Goal: Task Accomplishment & Management: Manage account settings

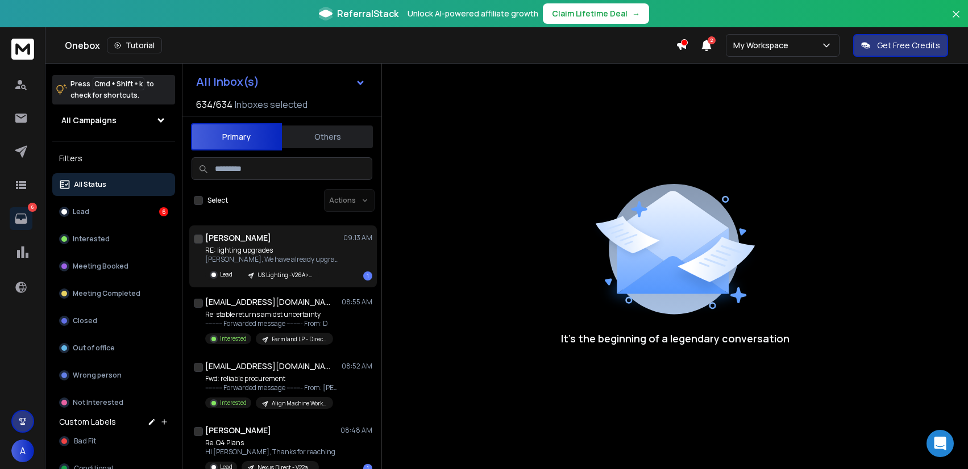
click at [309, 251] on p "RE: lighting upgrades" at bounding box center [273, 250] width 136 height 9
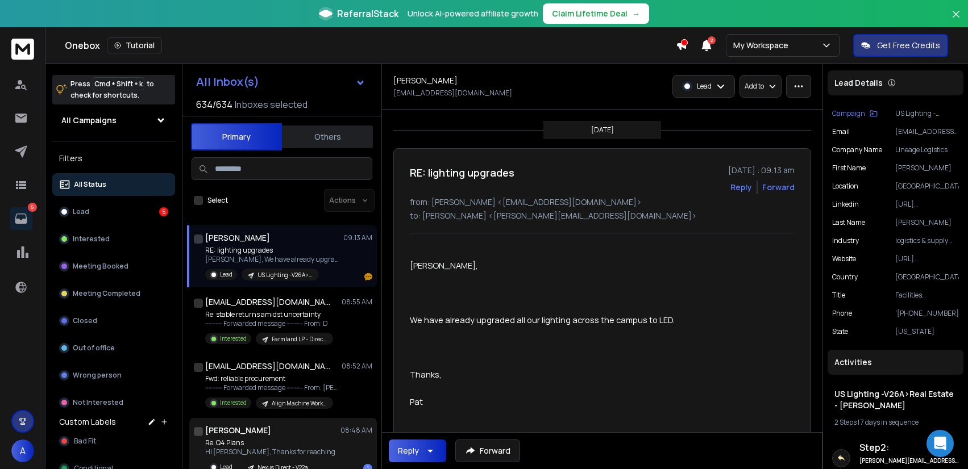
click at [256, 447] on p "Re: Q4 Plans" at bounding box center [270, 443] width 130 height 9
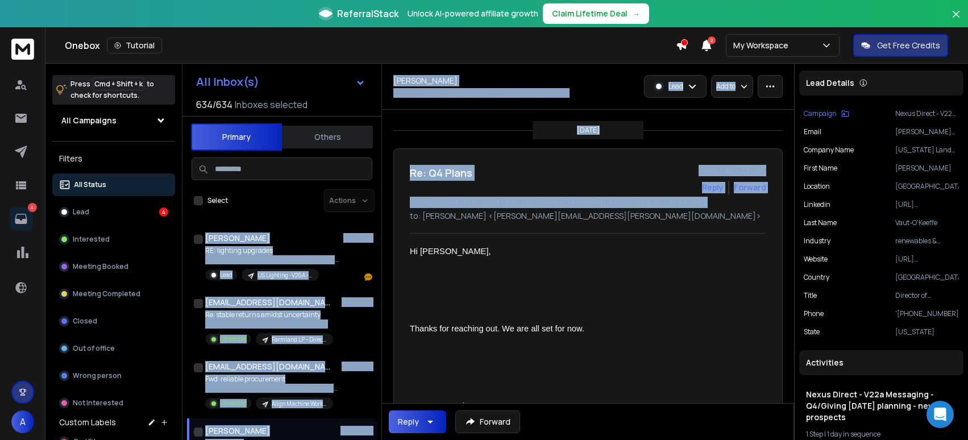
drag, startPoint x: 380, startPoint y: 232, endPoint x: 385, endPoint y: 210, distance: 22.7
click at [384, 209] on div "All Inbox(s) 634 / 634 Inboxes selected Primary Others Select Actions Patrick H…" at bounding box center [575, 284] width 786 height 440
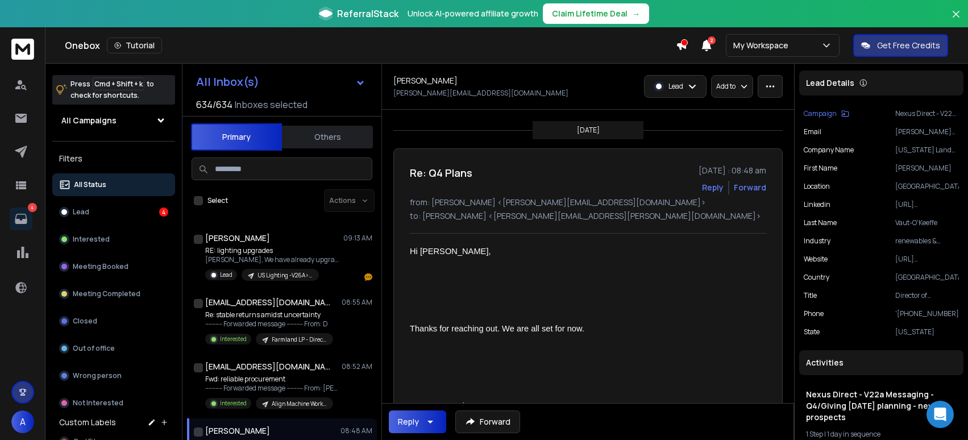
drag, startPoint x: 381, startPoint y: 232, endPoint x: 384, endPoint y: 251, distance: 18.3
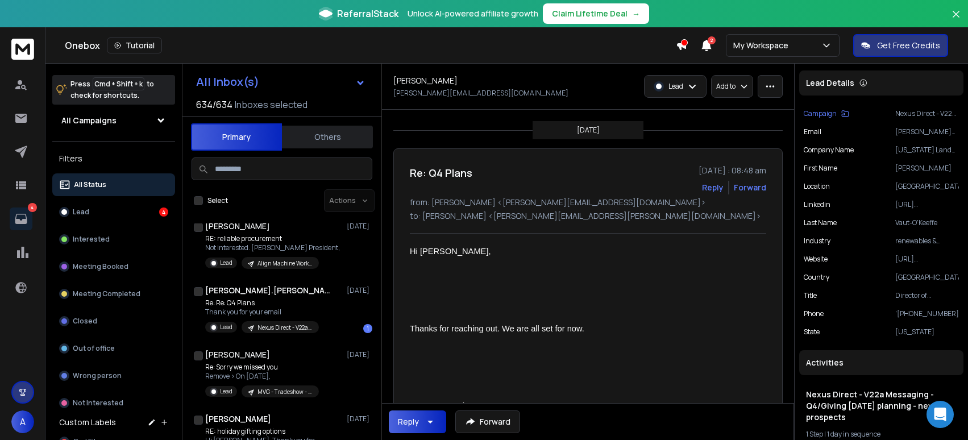
scroll to position [391, 0]
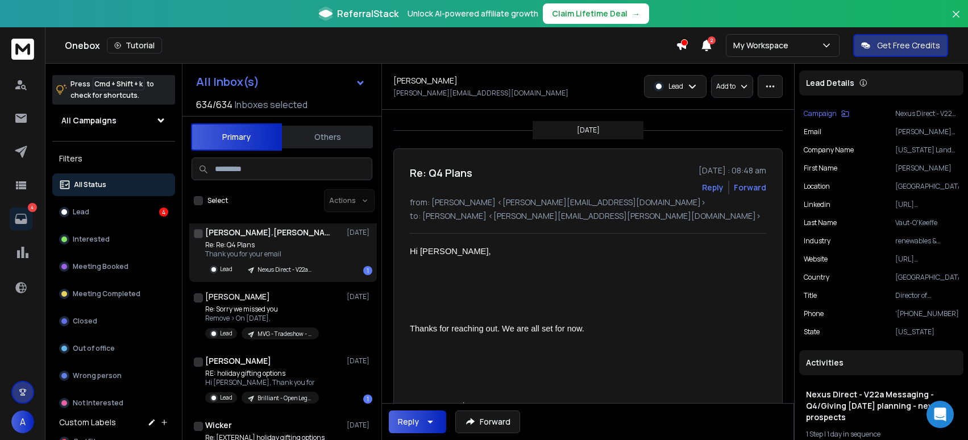
click at [313, 264] on div "Nexus Direct - V22a Messaging - Q4/Giving [DATE] planning - new prospects" at bounding box center [280, 269] width 77 height 12
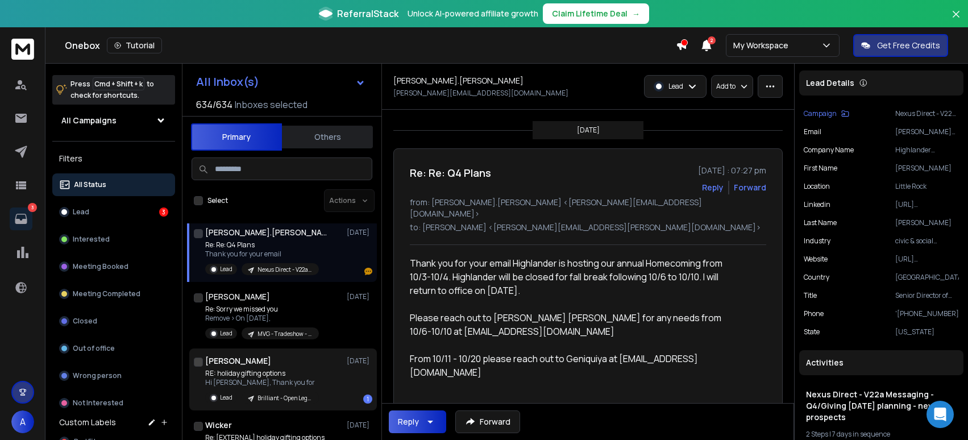
click at [267, 383] on p "Hi [PERSON_NAME], Thank you for" at bounding box center [262, 382] width 114 height 9
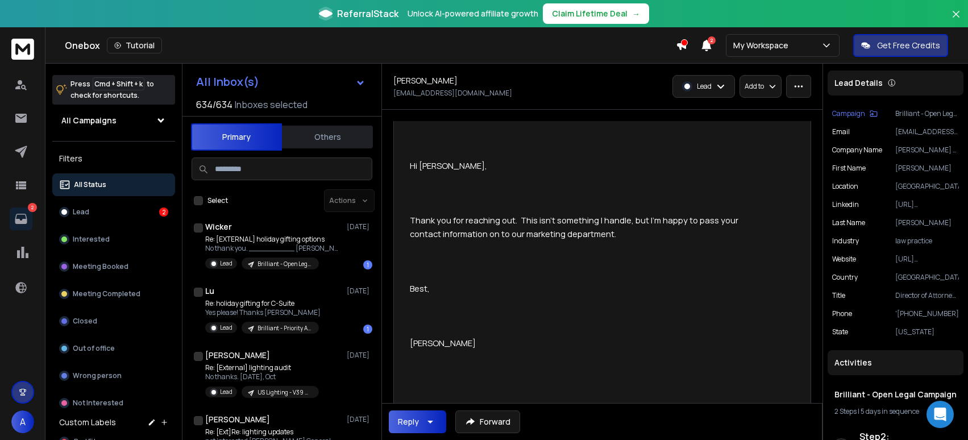
scroll to position [601, 0]
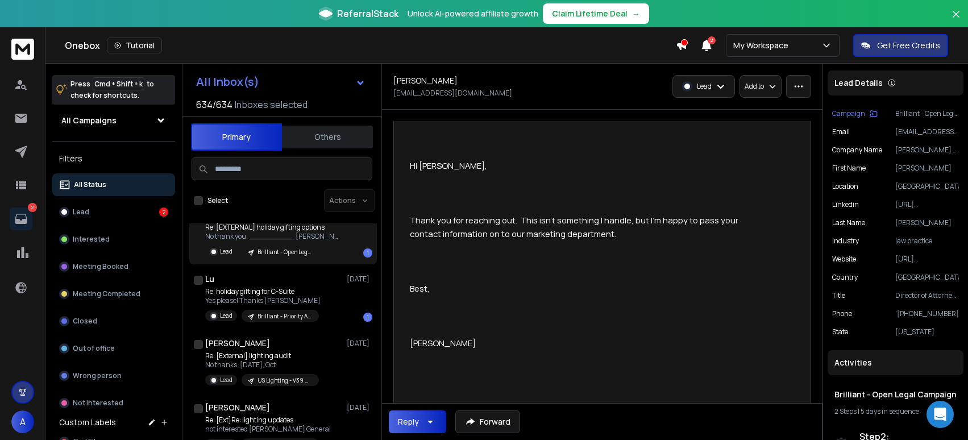
click at [301, 244] on div "Re: [EXTERNAL] holiday gifting options No thank you. __________ Spike Lead Bril…" at bounding box center [273, 240] width 136 height 35
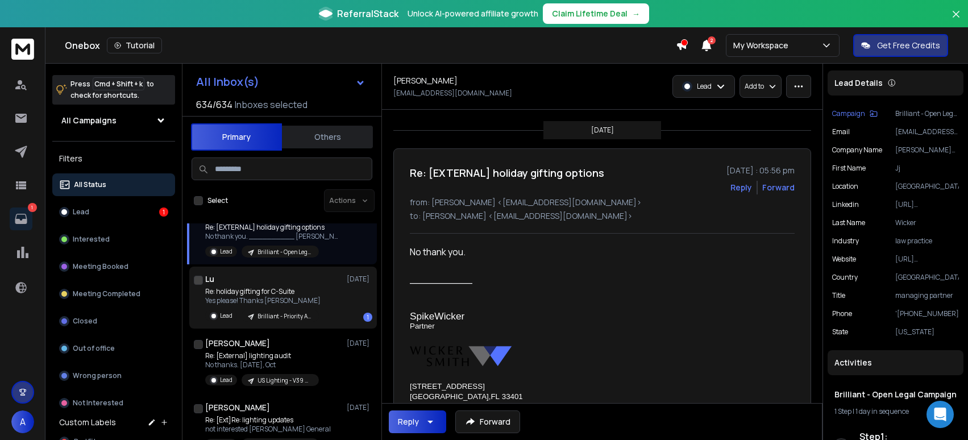
click at [290, 303] on p "Yes please! Thanks Jessica Get" at bounding box center [262, 300] width 115 height 9
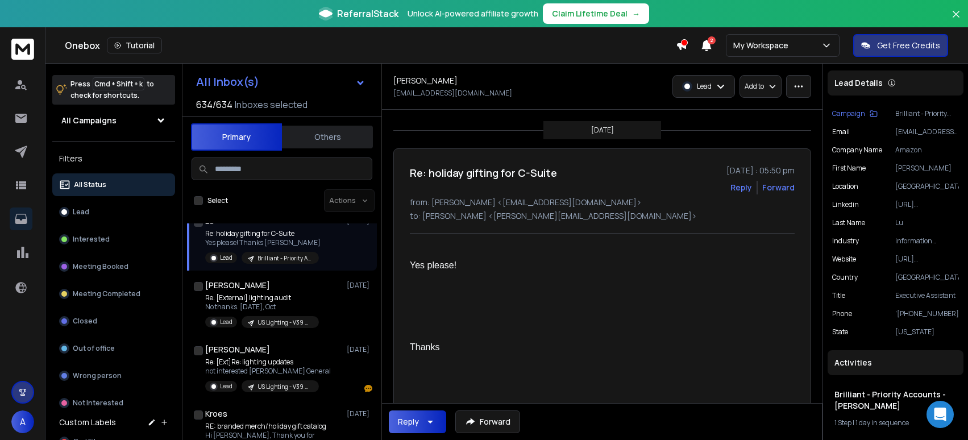
scroll to position [204, 0]
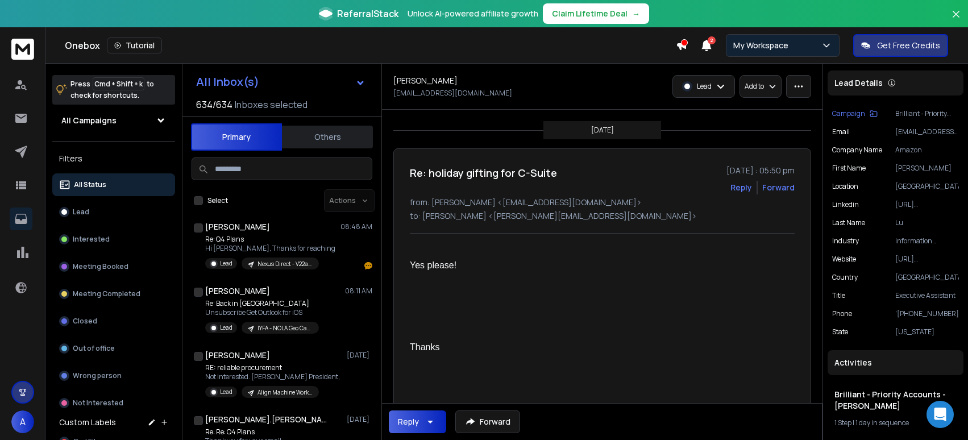
click at [760, 45] on p "My Workspace" at bounding box center [763, 45] width 60 height 11
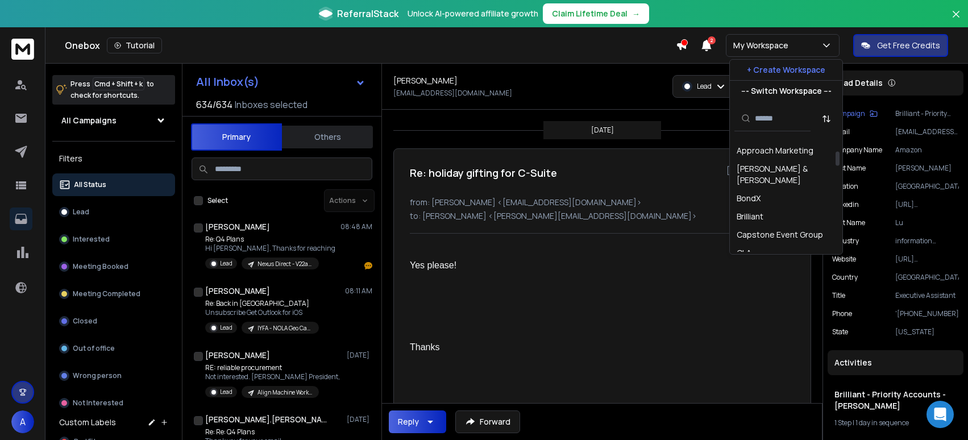
scroll to position [104, 0]
drag, startPoint x: 836, startPoint y: 144, endPoint x: 837, endPoint y: 157, distance: 13.1
click at [837, 157] on div at bounding box center [837, 158] width 4 height 14
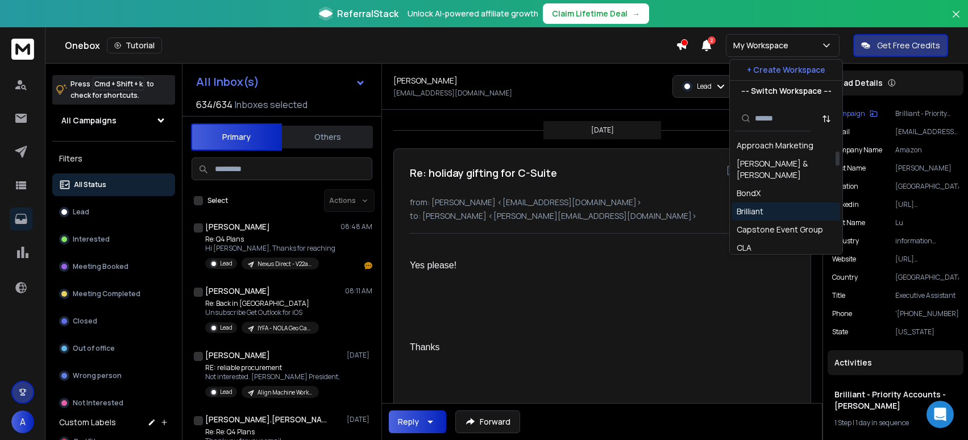
click at [759, 206] on div "Brilliant" at bounding box center [749, 211] width 27 height 11
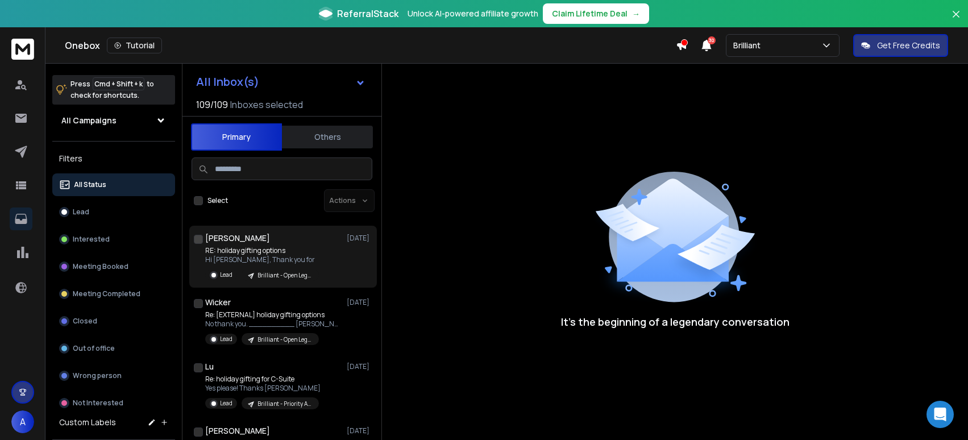
click at [307, 255] on p "Hi [PERSON_NAME], Thank you for" at bounding box center [262, 259] width 114 height 9
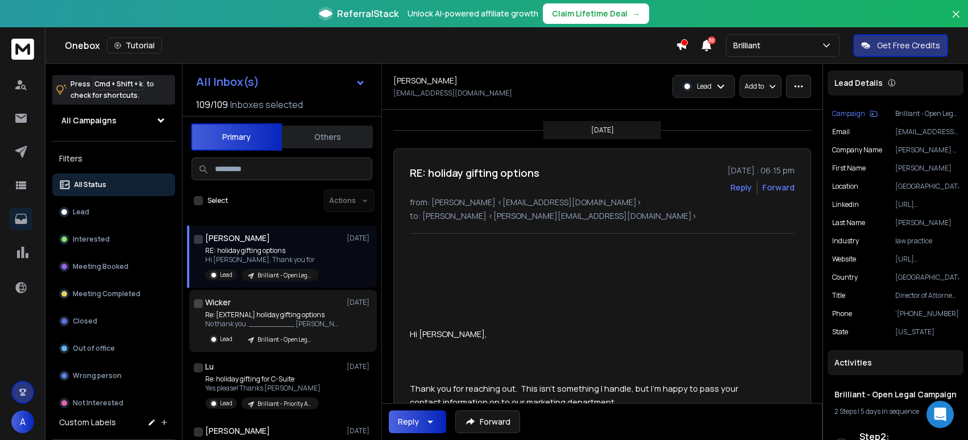
click at [281, 309] on div "Wicker 08 Oct Re: [EXTERNAL] holiday gifting options No thank you. __________ S…" at bounding box center [288, 321] width 167 height 48
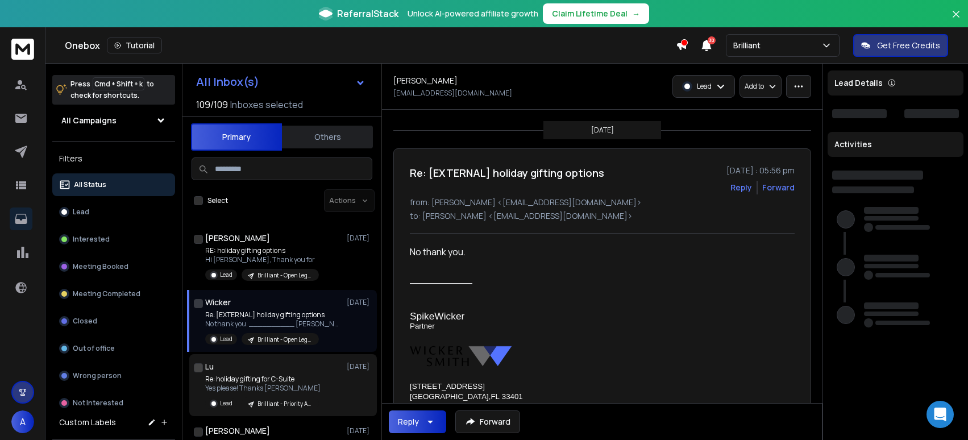
click at [268, 384] on p "Yes please! Thanks Jessica Get" at bounding box center [262, 388] width 115 height 9
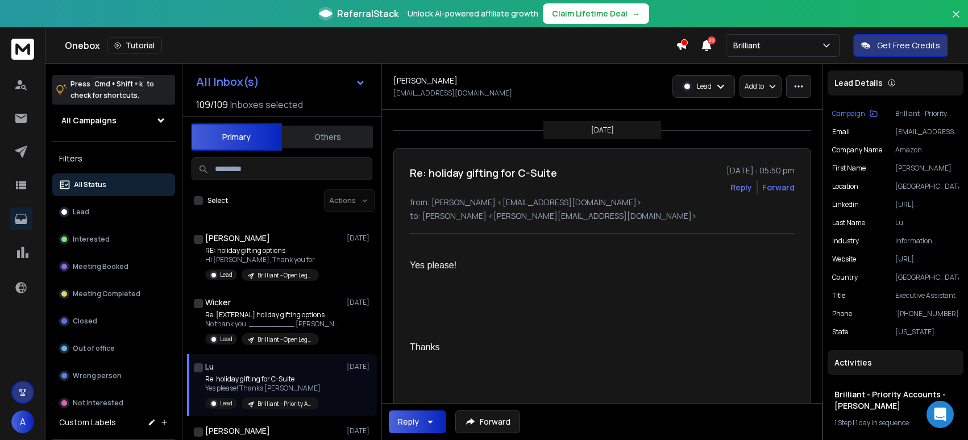
click at [705, 90] on p "Lead" at bounding box center [704, 86] width 15 height 9
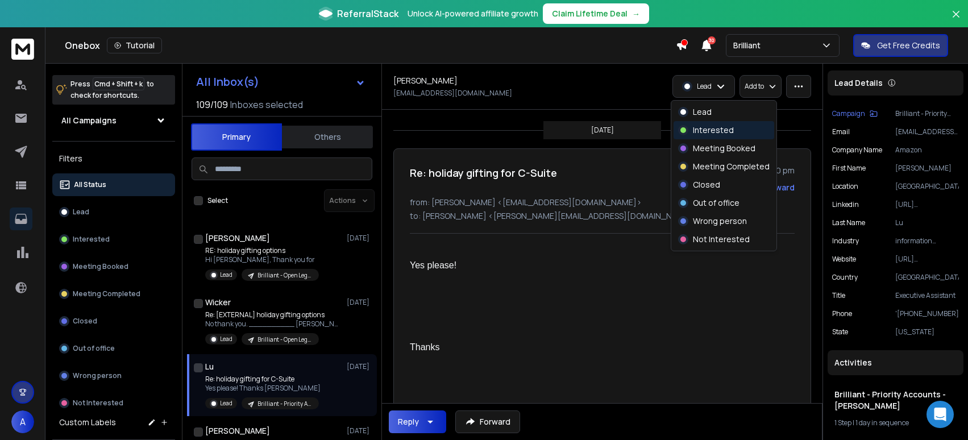
click at [700, 127] on p "Interested" at bounding box center [713, 129] width 41 height 11
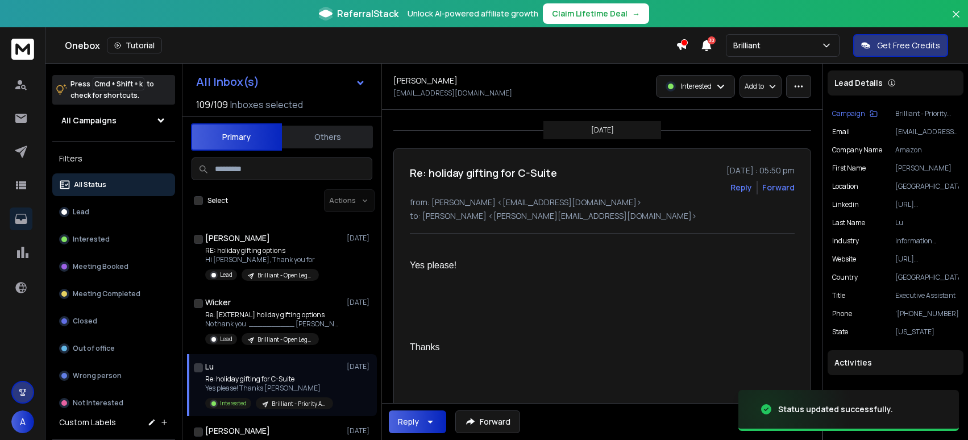
click at [803, 89] on icon "button" at bounding box center [798, 86] width 10 height 10
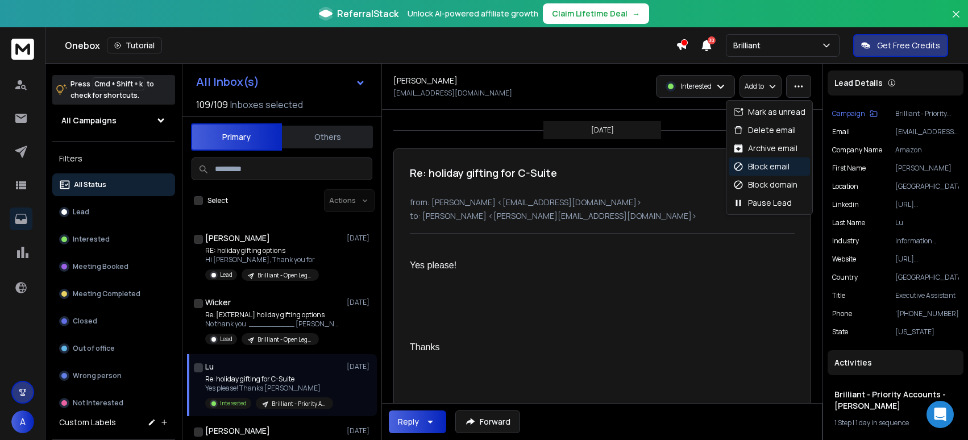
click at [761, 164] on div "Block email" at bounding box center [761, 166] width 56 height 11
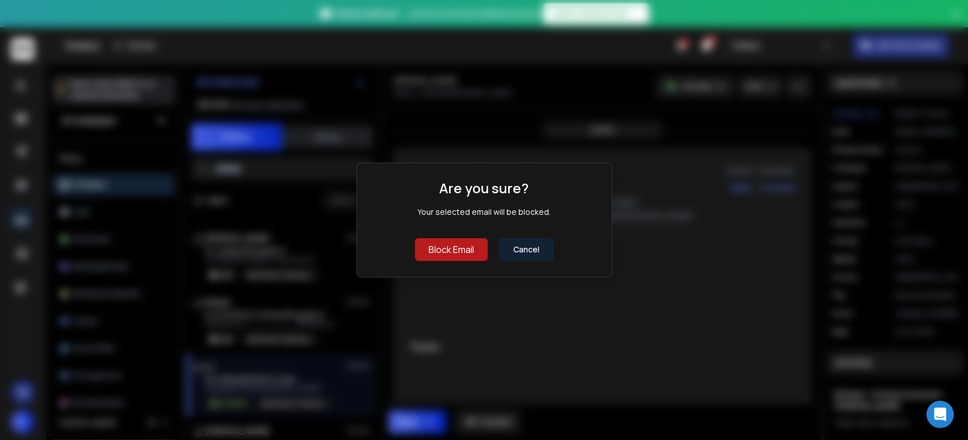
click at [472, 249] on button "Block Email" at bounding box center [451, 249] width 73 height 23
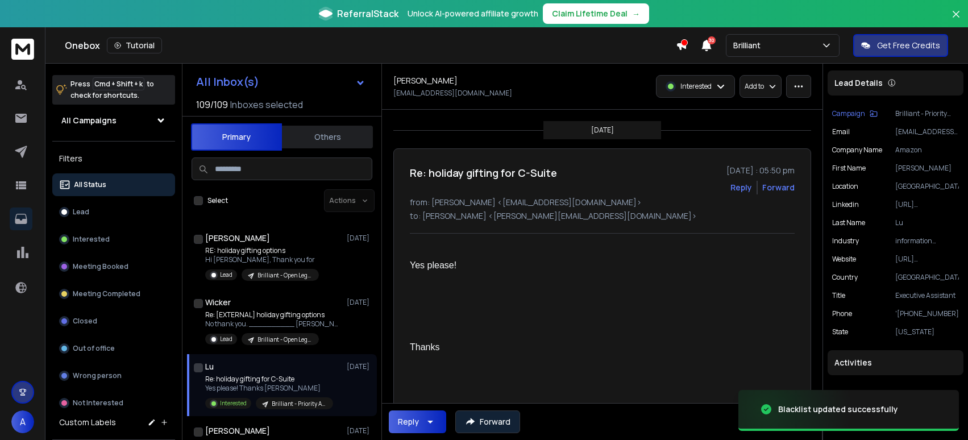
click at [496, 418] on button "Forward" at bounding box center [487, 421] width 65 height 23
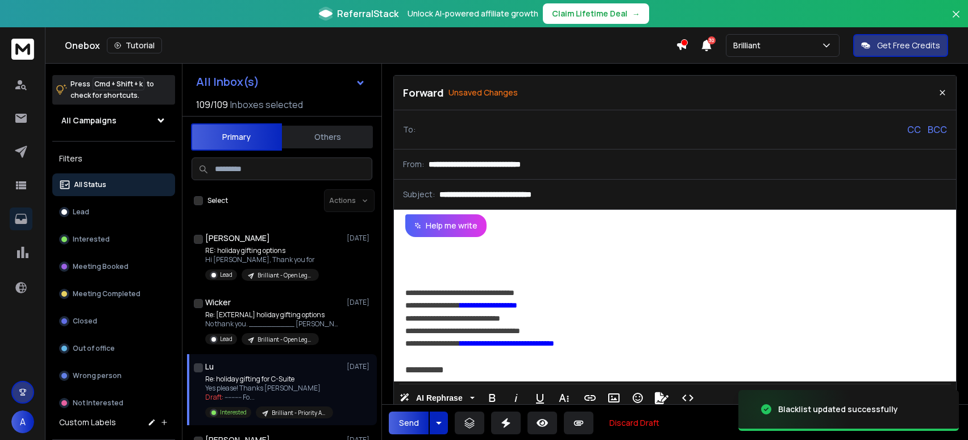
click at [472, 120] on input at bounding box center [460, 129] width 80 height 20
type input "**********"
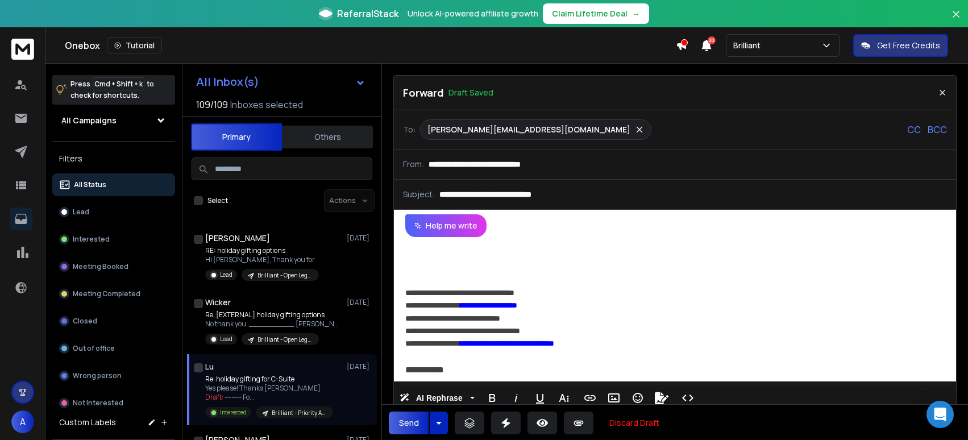
click at [455, 264] on div at bounding box center [674, 267] width 539 height 13
click at [413, 423] on button "Send" at bounding box center [409, 422] width 40 height 23
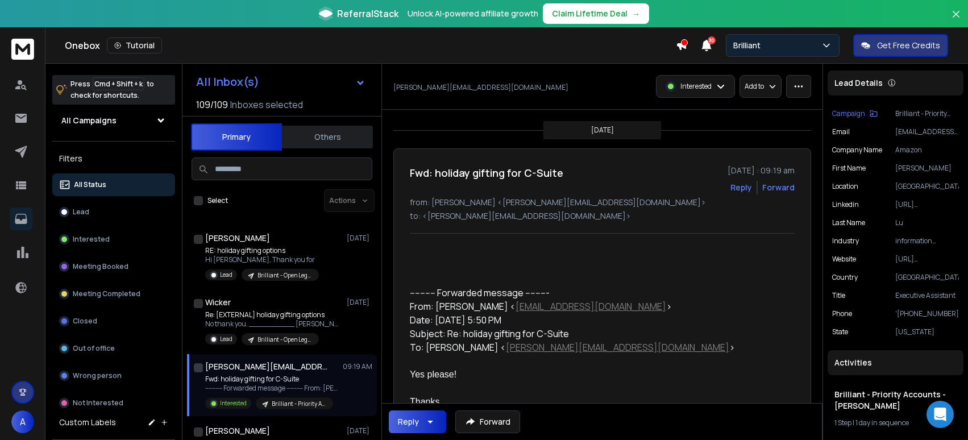
click at [760, 45] on p "Brilliant" at bounding box center [749, 45] width 32 height 11
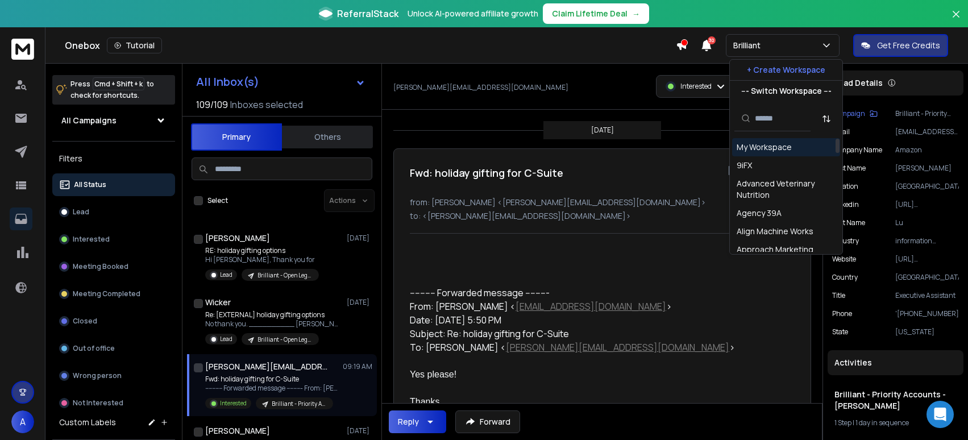
click at [748, 143] on div "My Workspace" at bounding box center [763, 146] width 55 height 11
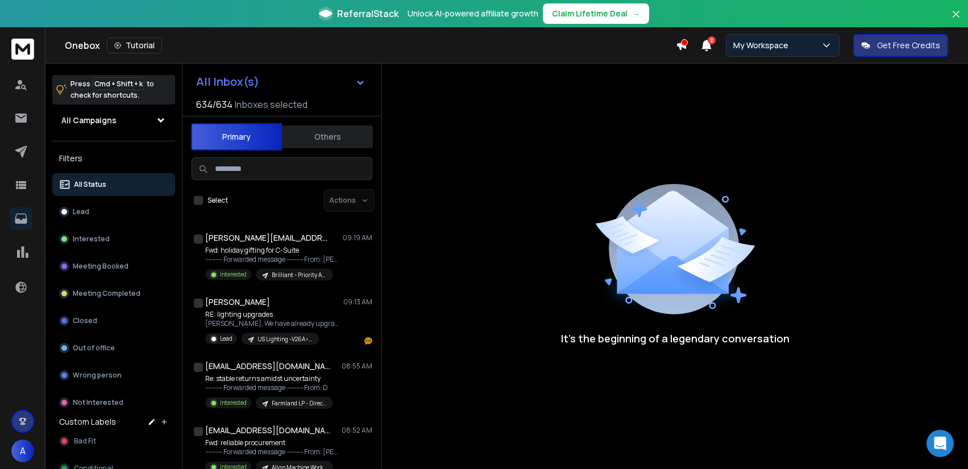
click at [759, 48] on p "My Workspace" at bounding box center [763, 45] width 60 height 11
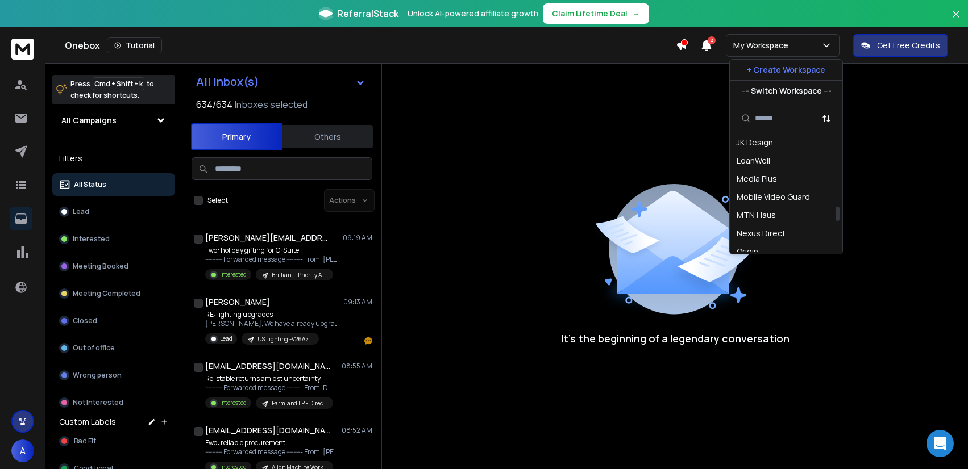
scroll to position [594, 0]
drag, startPoint x: 835, startPoint y: 148, endPoint x: 849, endPoint y: 221, distance: 74.0
click at [839, 221] on div at bounding box center [837, 218] width 4 height 14
click at [778, 199] on div "Nexus Direct" at bounding box center [760, 204] width 49 height 11
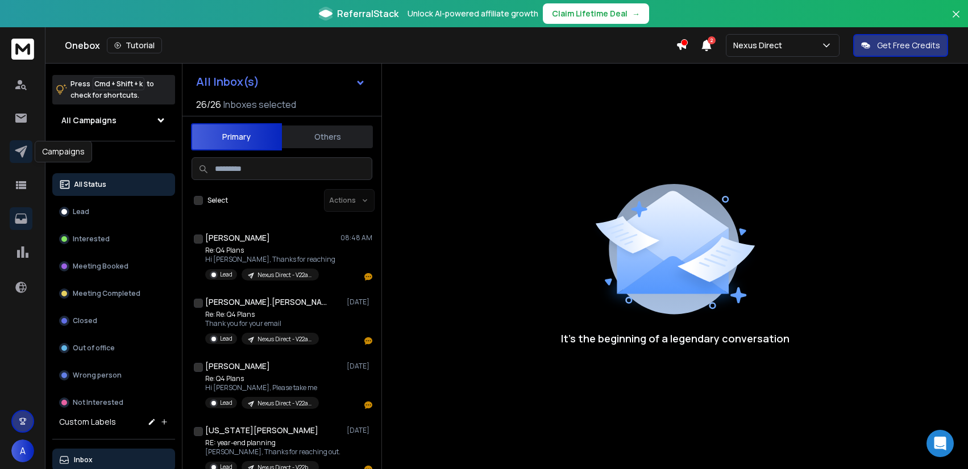
click at [23, 151] on icon at bounding box center [21, 152] width 12 height 12
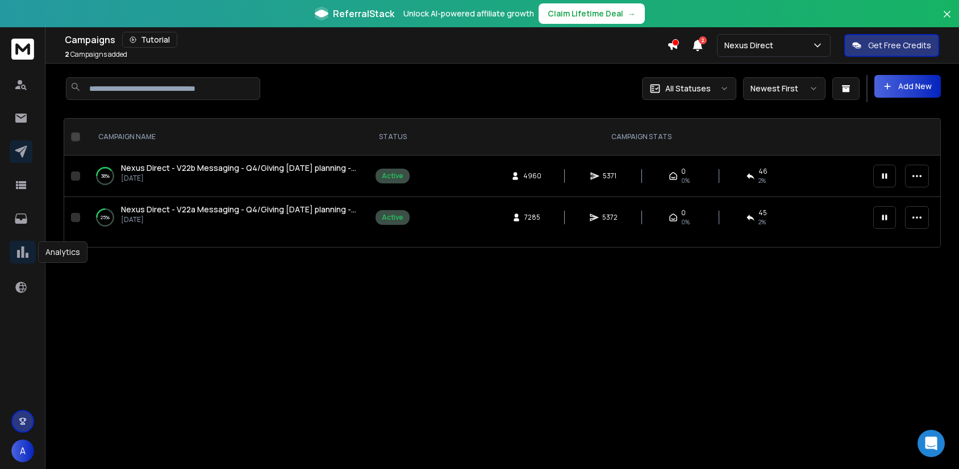
click at [17, 250] on icon at bounding box center [22, 252] width 11 height 11
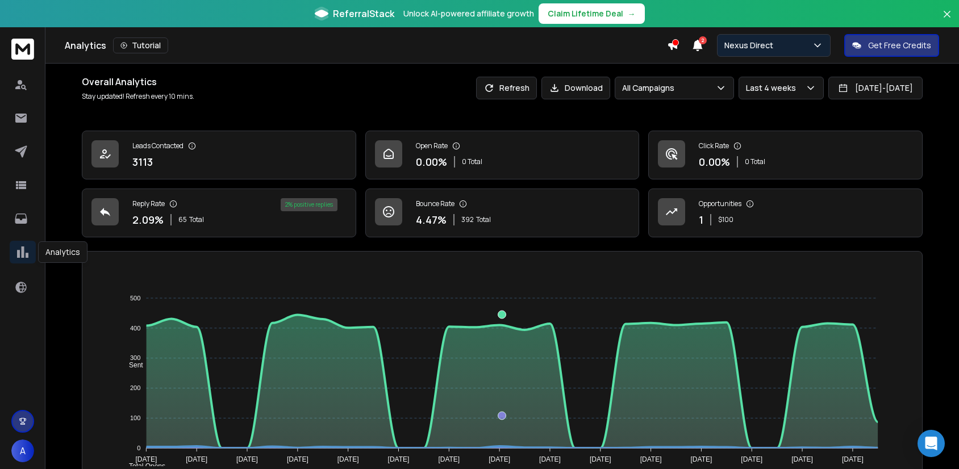
click at [725, 48] on button "Nexus Direct" at bounding box center [774, 45] width 114 height 23
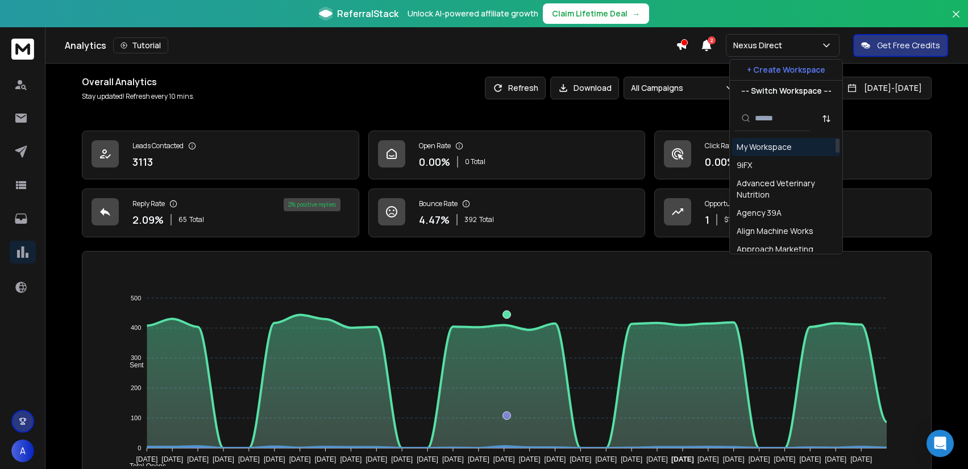
click at [759, 141] on div "My Workspace" at bounding box center [763, 146] width 55 height 11
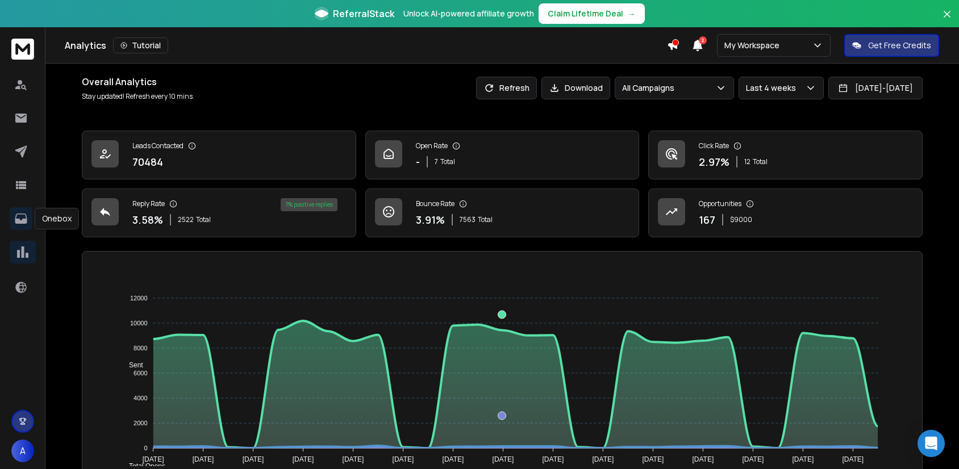
click at [18, 220] on icon at bounding box center [21, 219] width 12 height 10
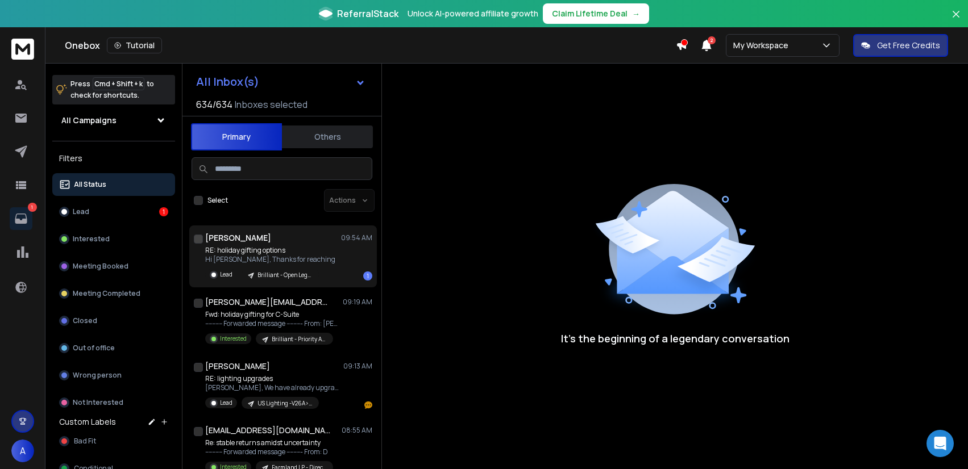
click at [300, 264] on p "Hi [PERSON_NAME], Thanks for reaching" at bounding box center [270, 259] width 130 height 9
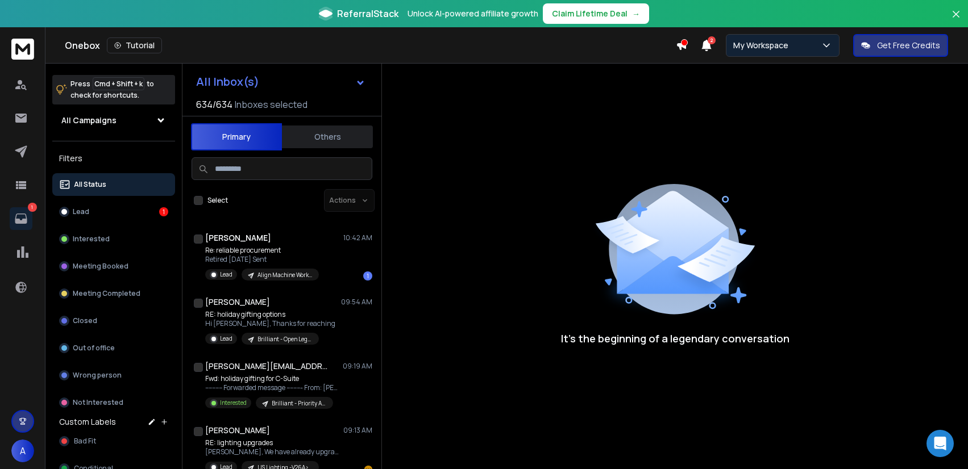
click at [788, 47] on p "My Workspace" at bounding box center [763, 45] width 60 height 11
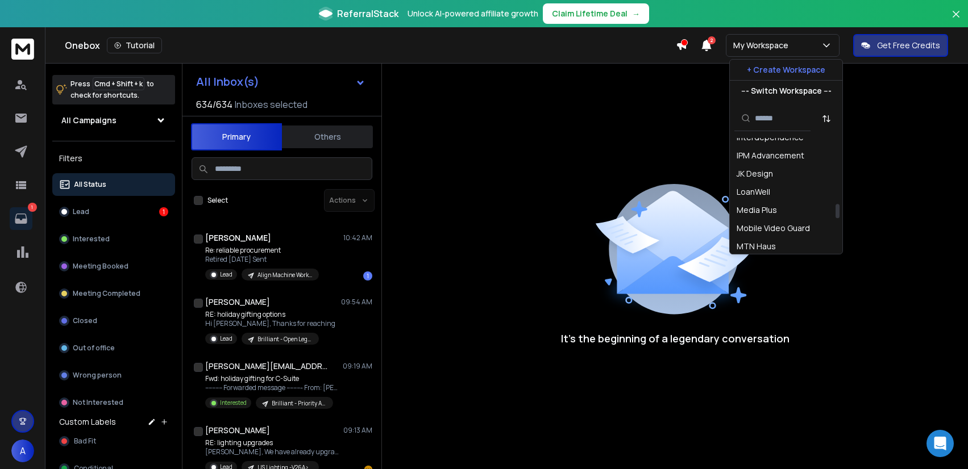
scroll to position [564, 0]
drag, startPoint x: 839, startPoint y: 144, endPoint x: 845, endPoint y: 214, distance: 69.6
click at [839, 214] on div at bounding box center [837, 211] width 4 height 14
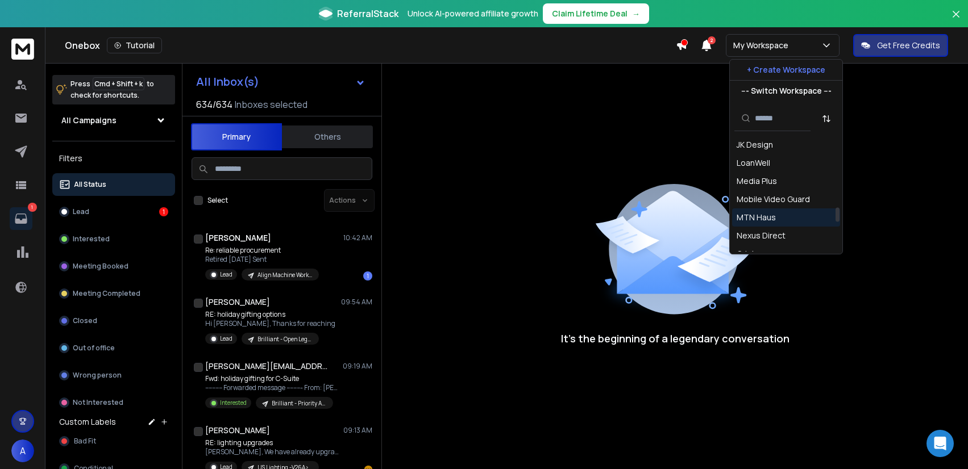
click at [753, 212] on div "MTN Haus" at bounding box center [755, 217] width 39 height 11
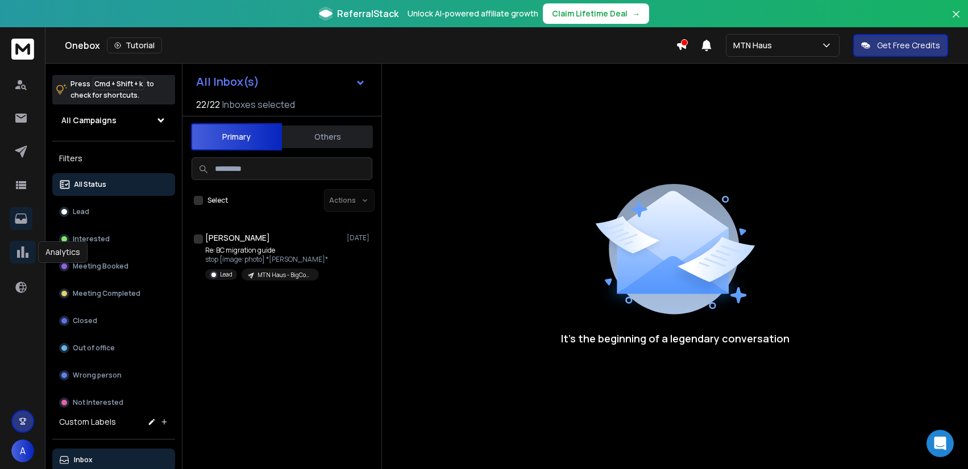
click at [18, 251] on icon at bounding box center [22, 252] width 11 height 11
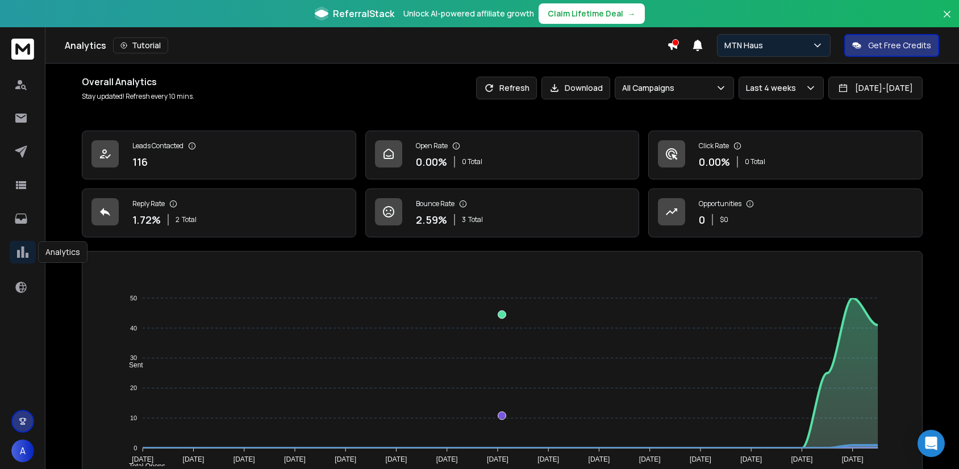
click at [794, 48] on div "MTN Haus" at bounding box center [774, 45] width 99 height 11
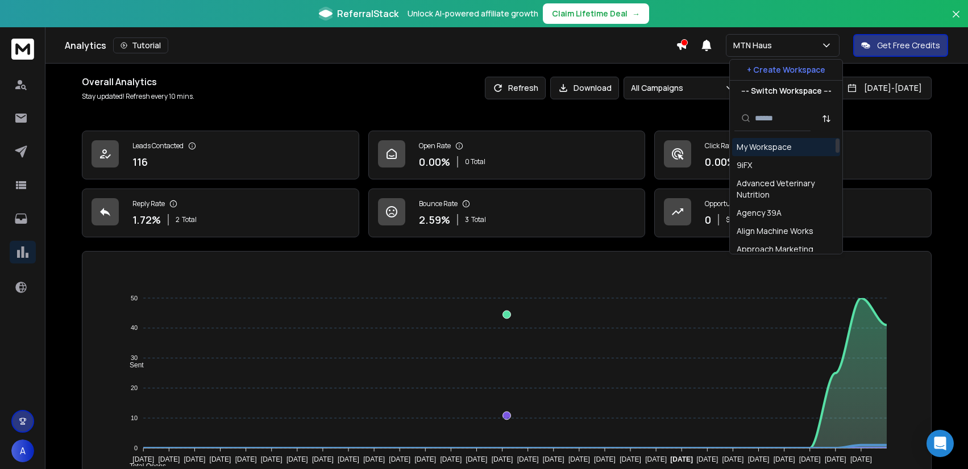
click at [750, 142] on div "My Workspace" at bounding box center [763, 146] width 55 height 11
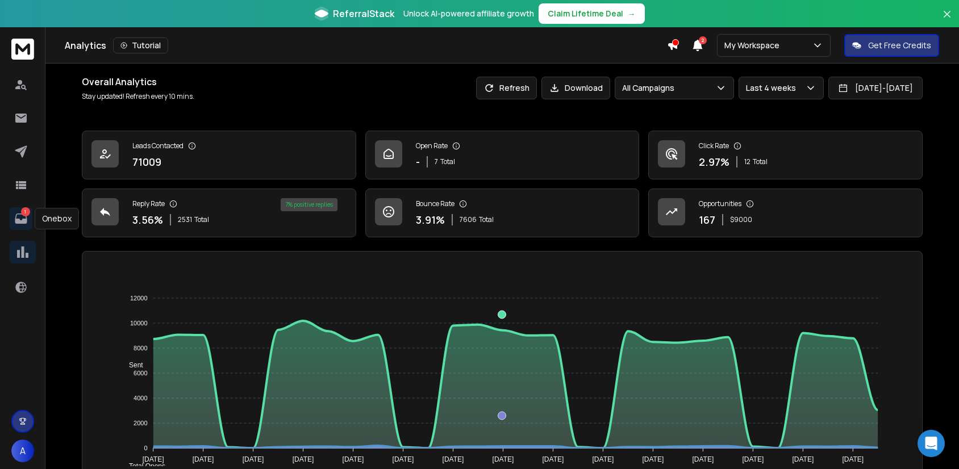
click at [19, 210] on link "1" at bounding box center [21, 218] width 23 height 23
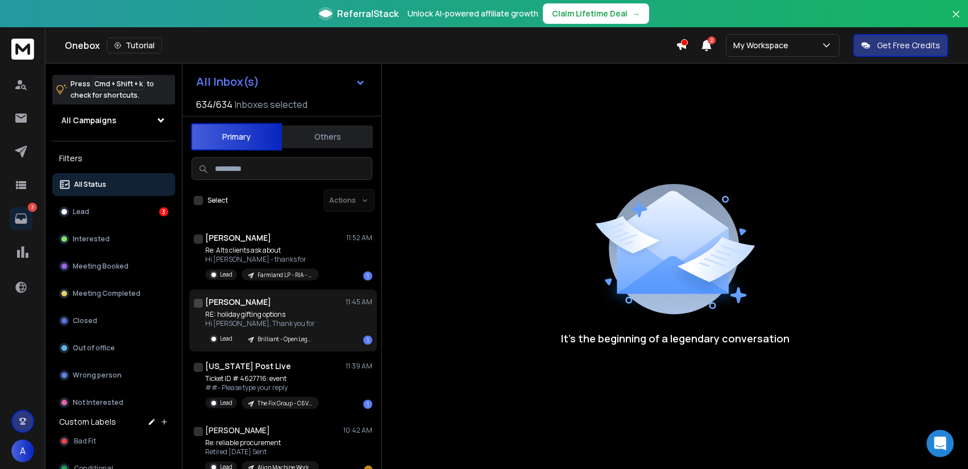
click at [290, 318] on p "RE: holiday gifting options" at bounding box center [262, 314] width 114 height 9
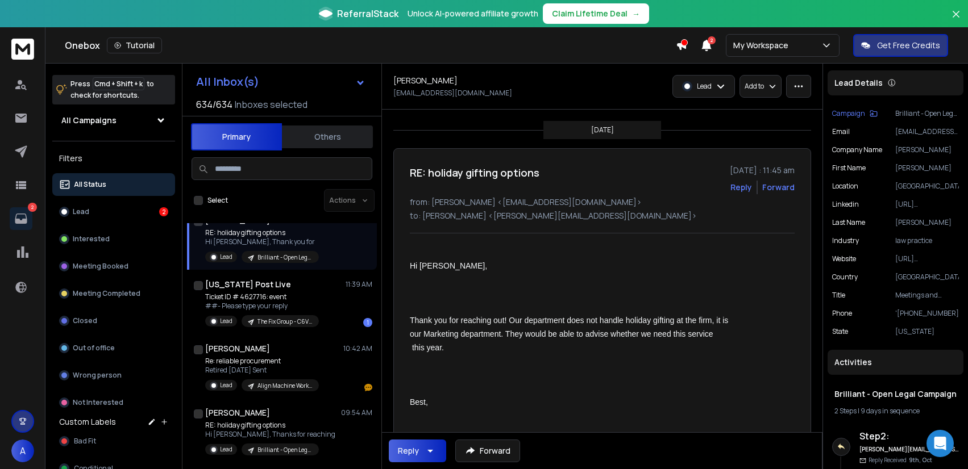
scroll to position [88, 0]
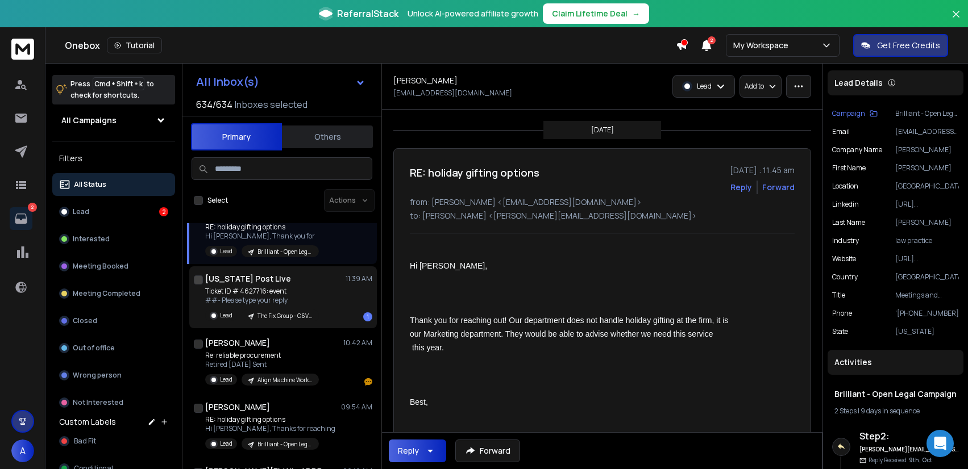
click at [279, 285] on div "Washington Post Live 11:39 AM Ticket ID # 4627716: event ##- Please type your r…" at bounding box center [288, 297] width 167 height 48
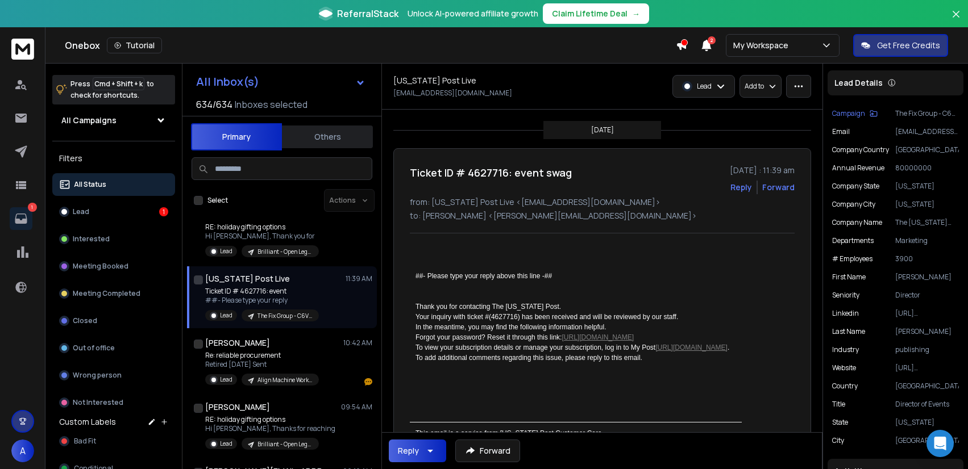
click at [196, 280] on button "button" at bounding box center [198, 280] width 9 height 9
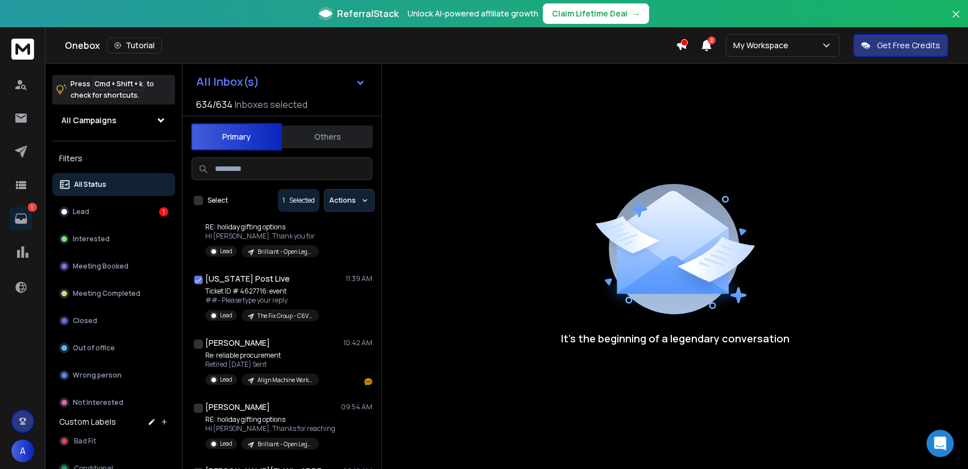
click at [354, 205] on p "Actions" at bounding box center [342, 200] width 27 height 9
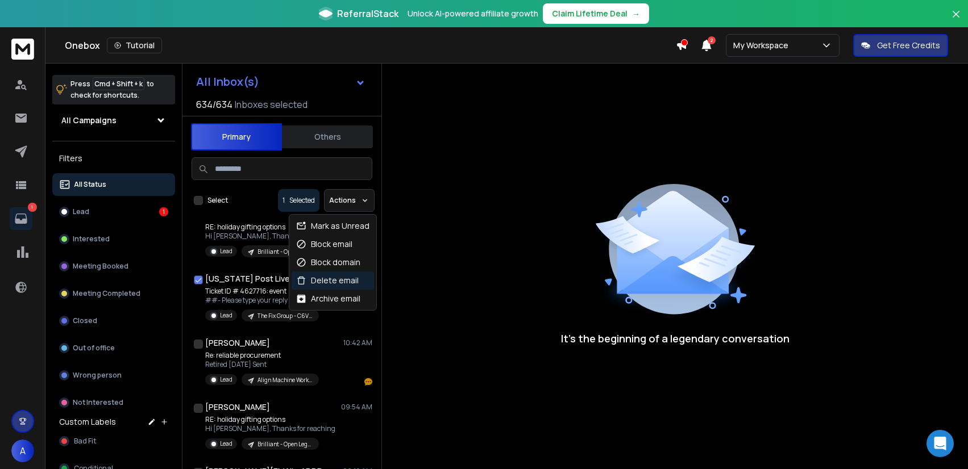
click at [332, 281] on div "Delete email" at bounding box center [327, 280] width 63 height 11
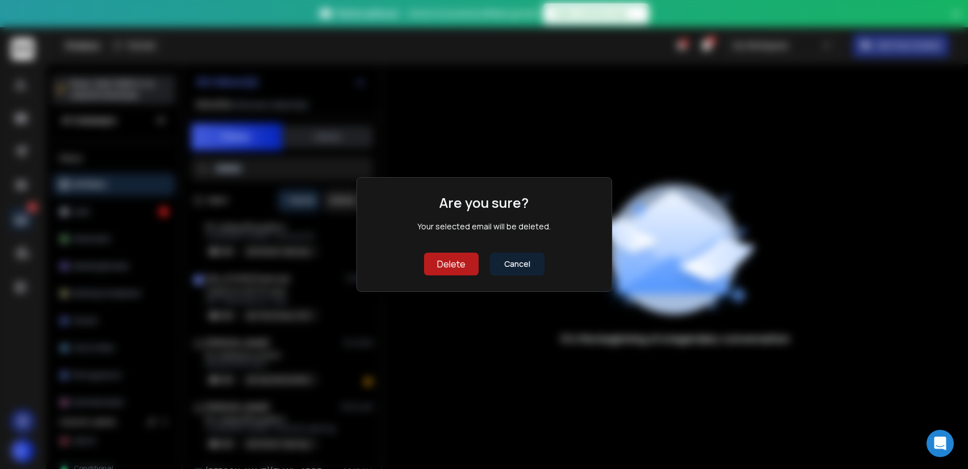
click at [465, 257] on button "Delete" at bounding box center [451, 264] width 55 height 23
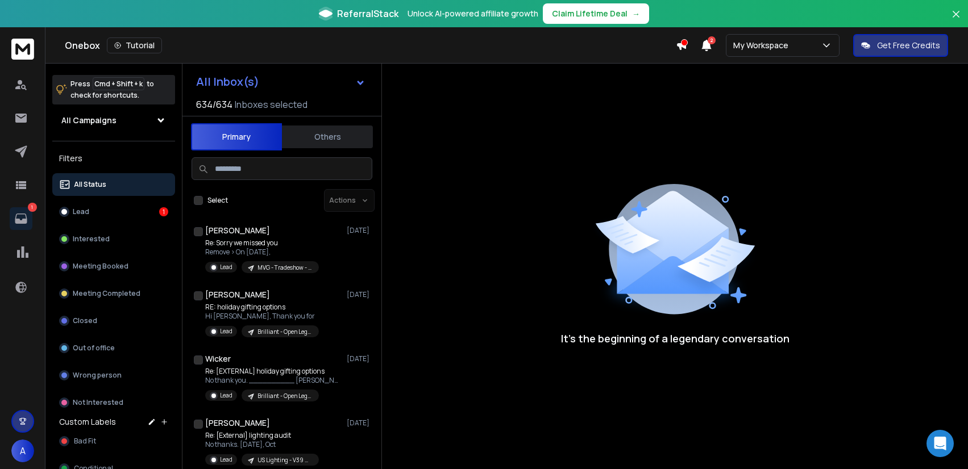
scroll to position [0, 0]
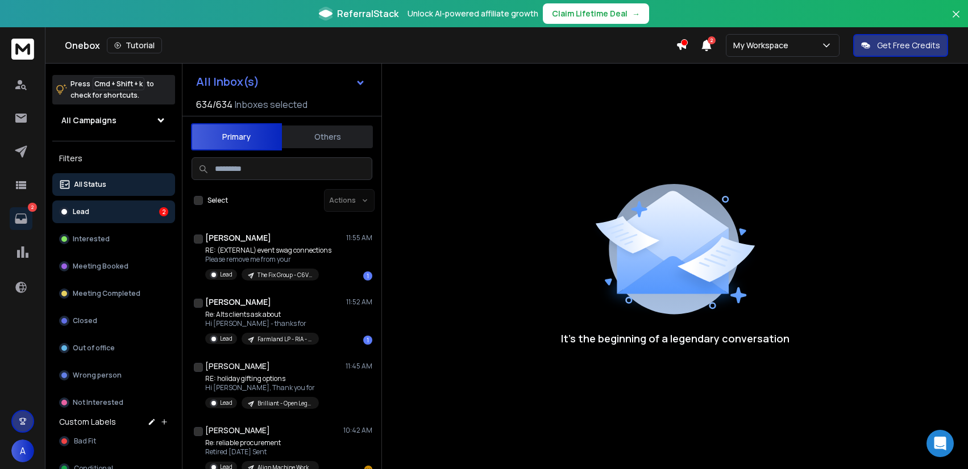
click at [91, 213] on button "Lead 2" at bounding box center [113, 212] width 123 height 23
